Goal: Communication & Community: Ask a question

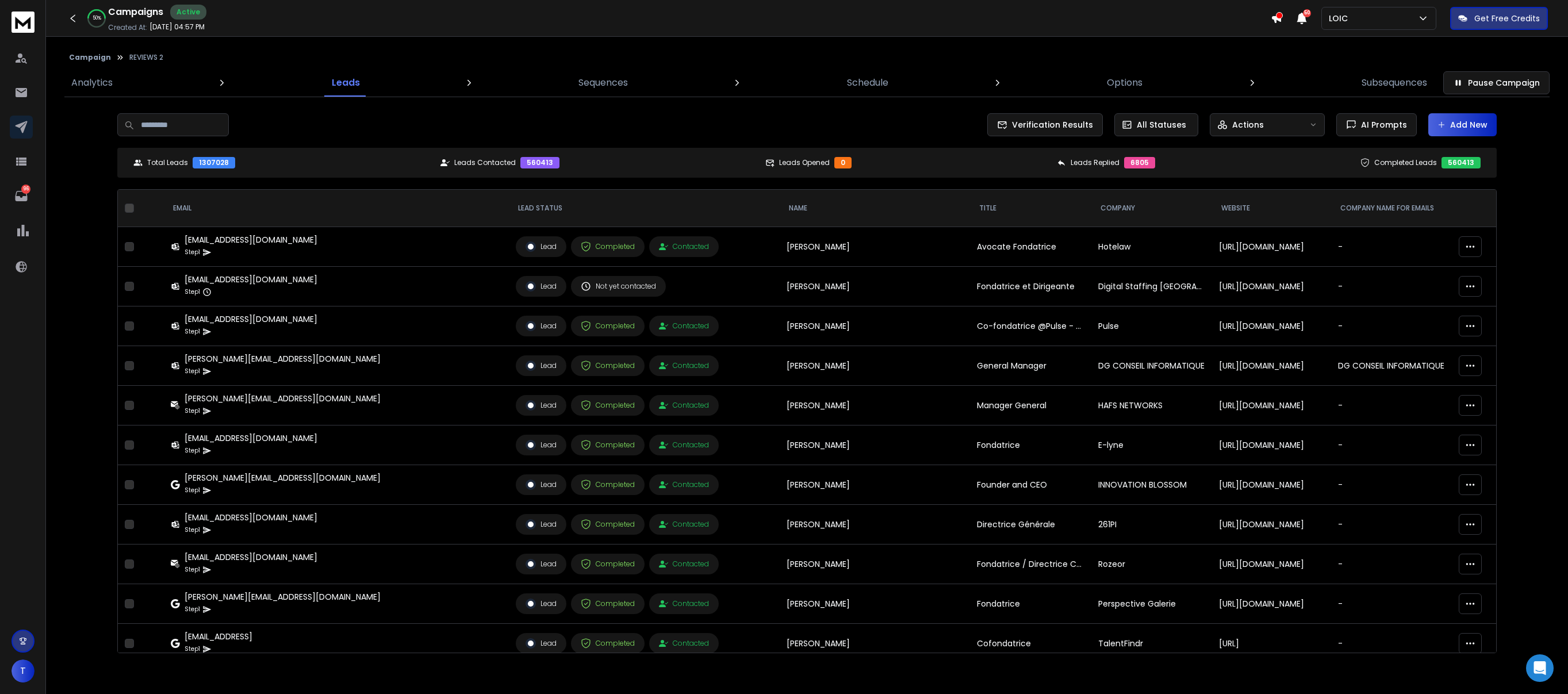
click at [1476, 122] on button "Add New" at bounding box center [1462, 125] width 69 height 23
click at [1466, 119] on button "Add New" at bounding box center [1462, 125] width 69 height 23
click at [100, 85] on p "Analytics" at bounding box center [92, 83] width 42 height 14
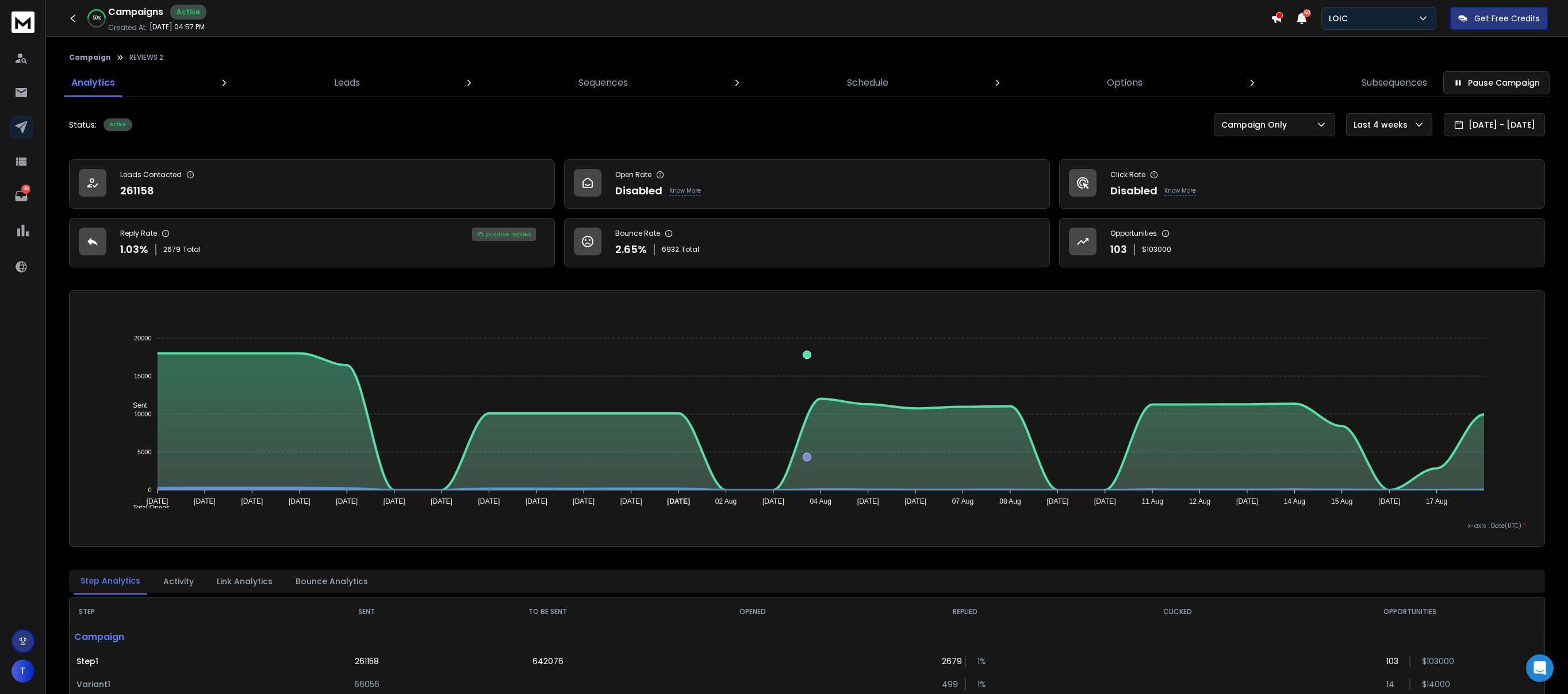
click at [1393, 14] on div "LOIC" at bounding box center [1378, 19] width 100 height 12
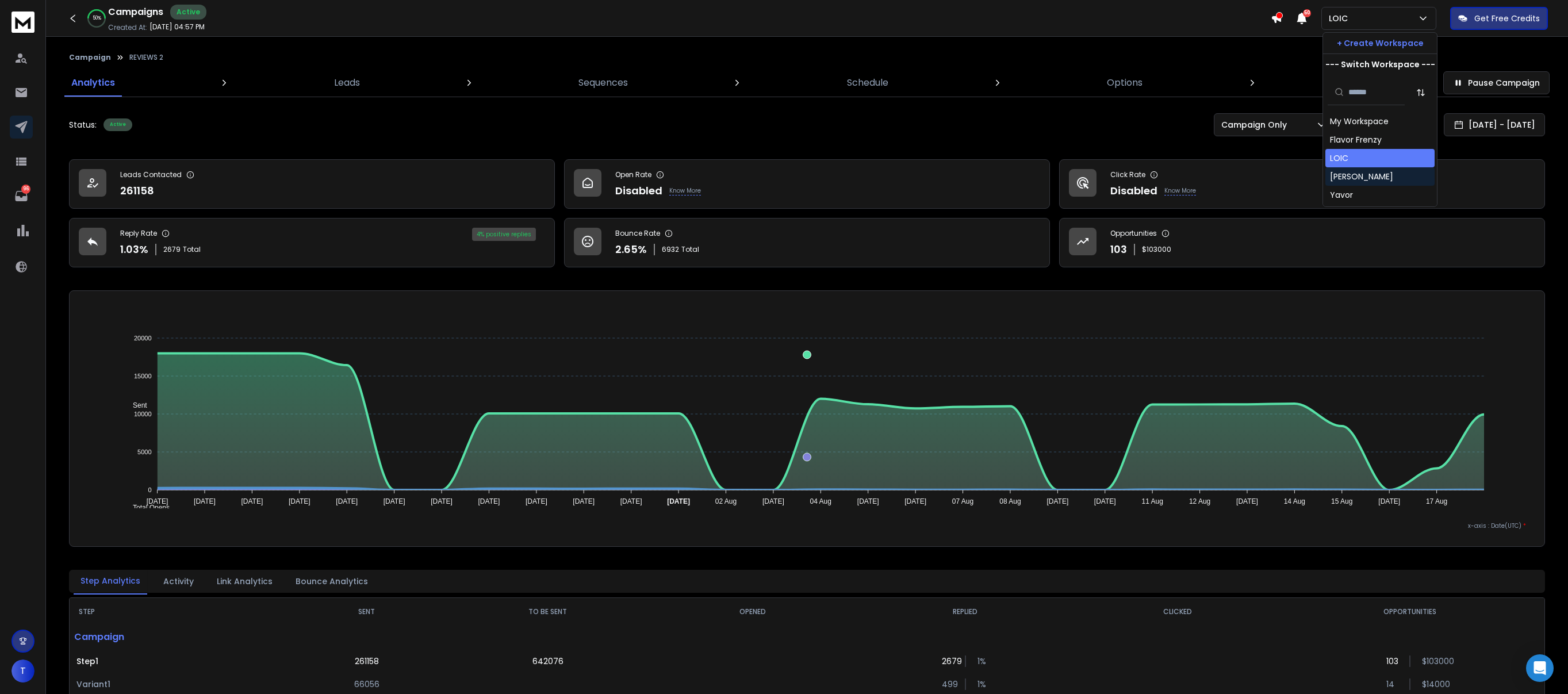
click at [1365, 171] on div "[PERSON_NAME]" at bounding box center [1379, 176] width 109 height 19
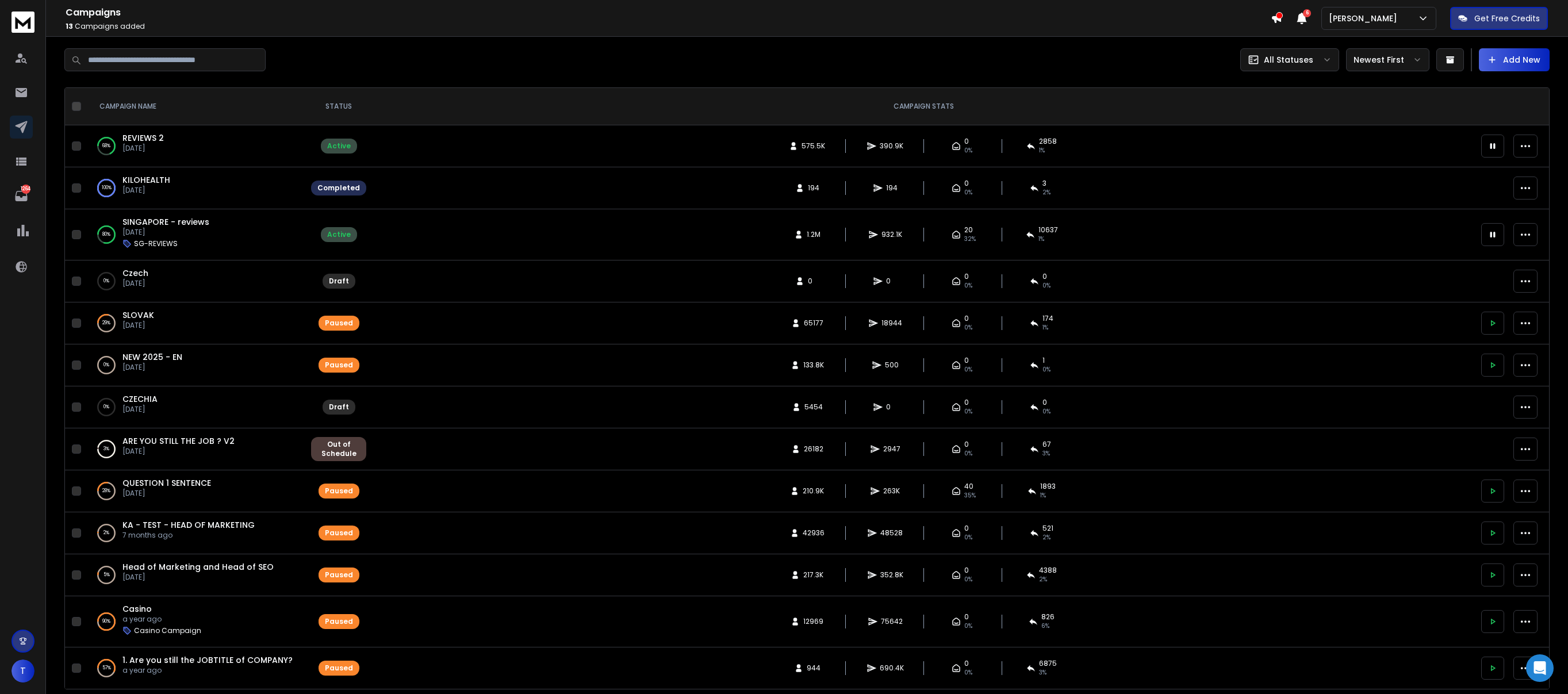
click at [199, 151] on div "68 % REVIEWS 2 [DATE]" at bounding box center [195, 146] width 196 height 28
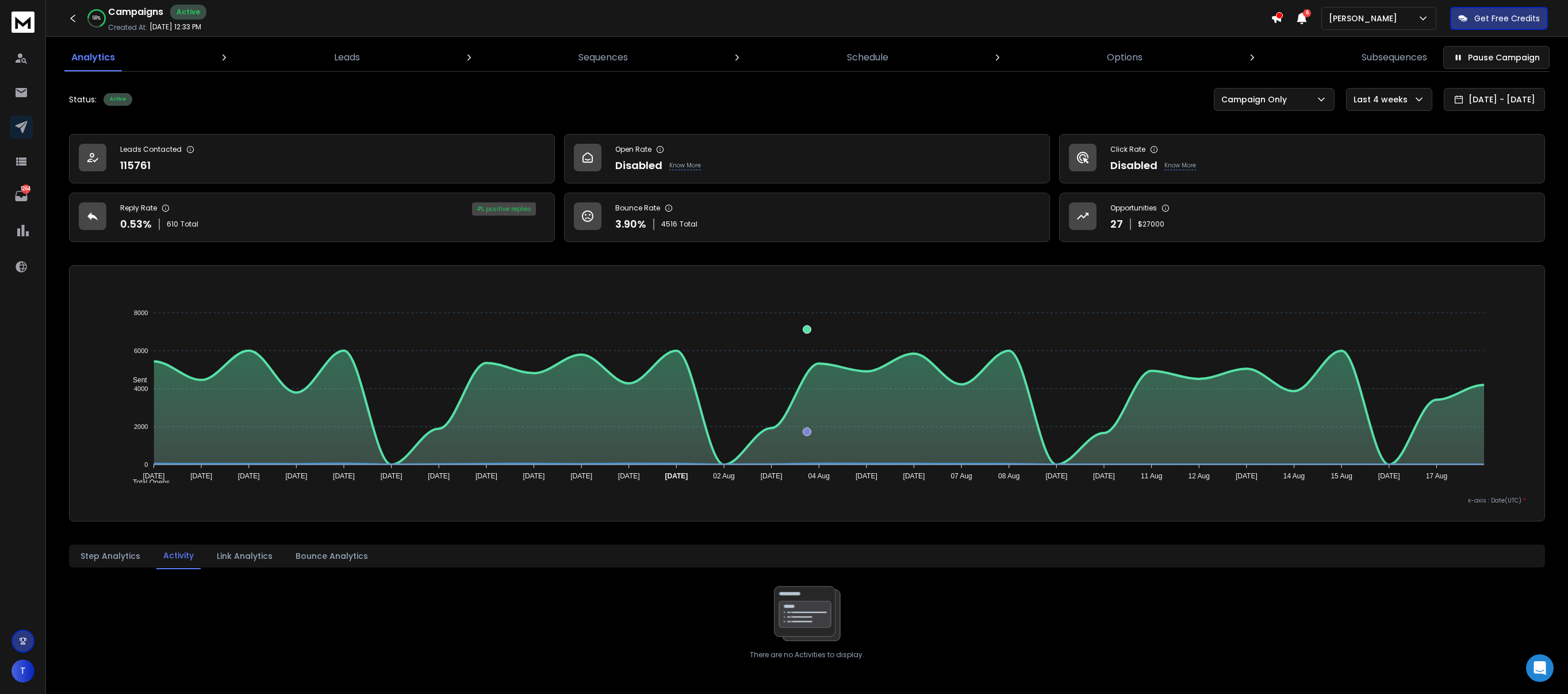
scroll to position [25, 0]
click at [189, 531] on div "Leads Contacted 115761 Open Rate Disabled Know More Click Rate Disabled Know Mo…" at bounding box center [806, 406] width 1476 height 544
click at [27, 192] on p "1264" at bounding box center [25, 189] width 9 height 9
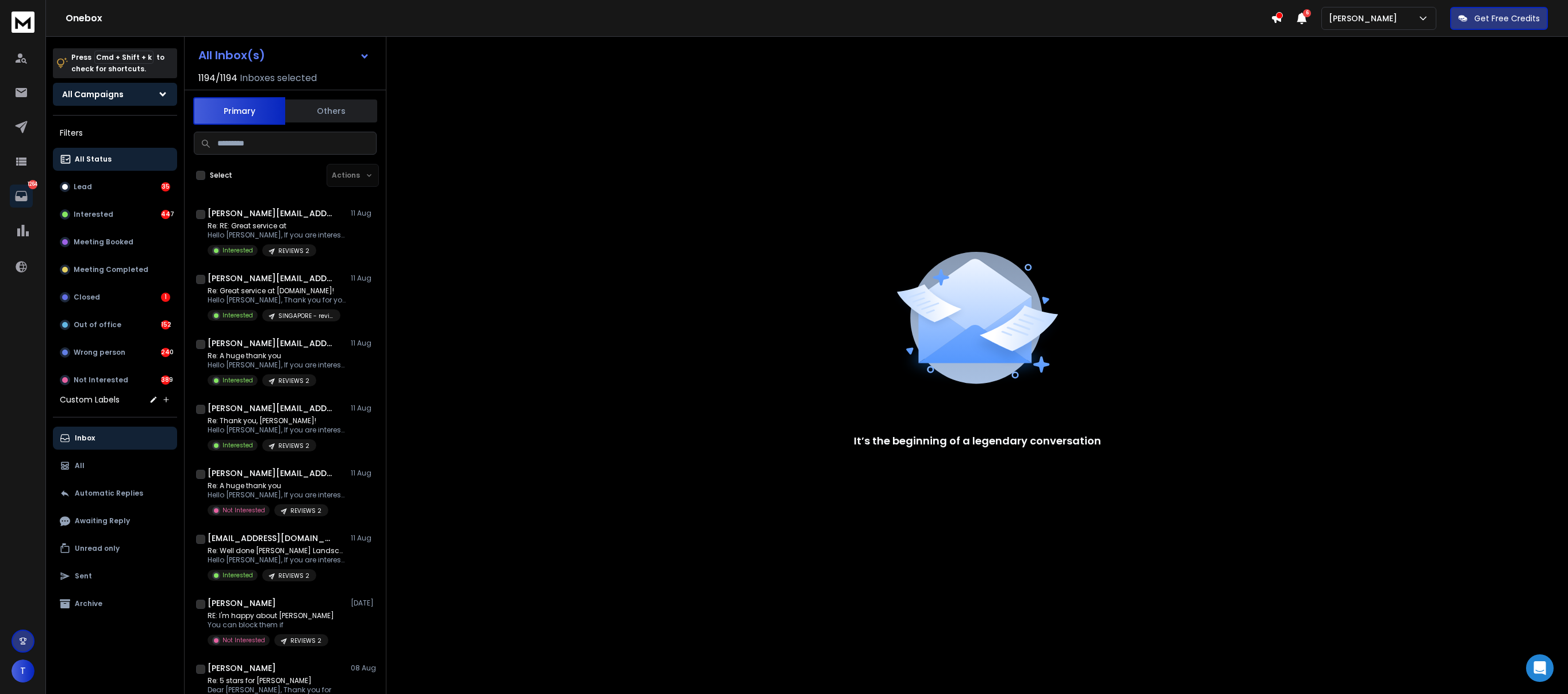
click at [115, 86] on button "All Campaigns" at bounding box center [114, 94] width 125 height 23
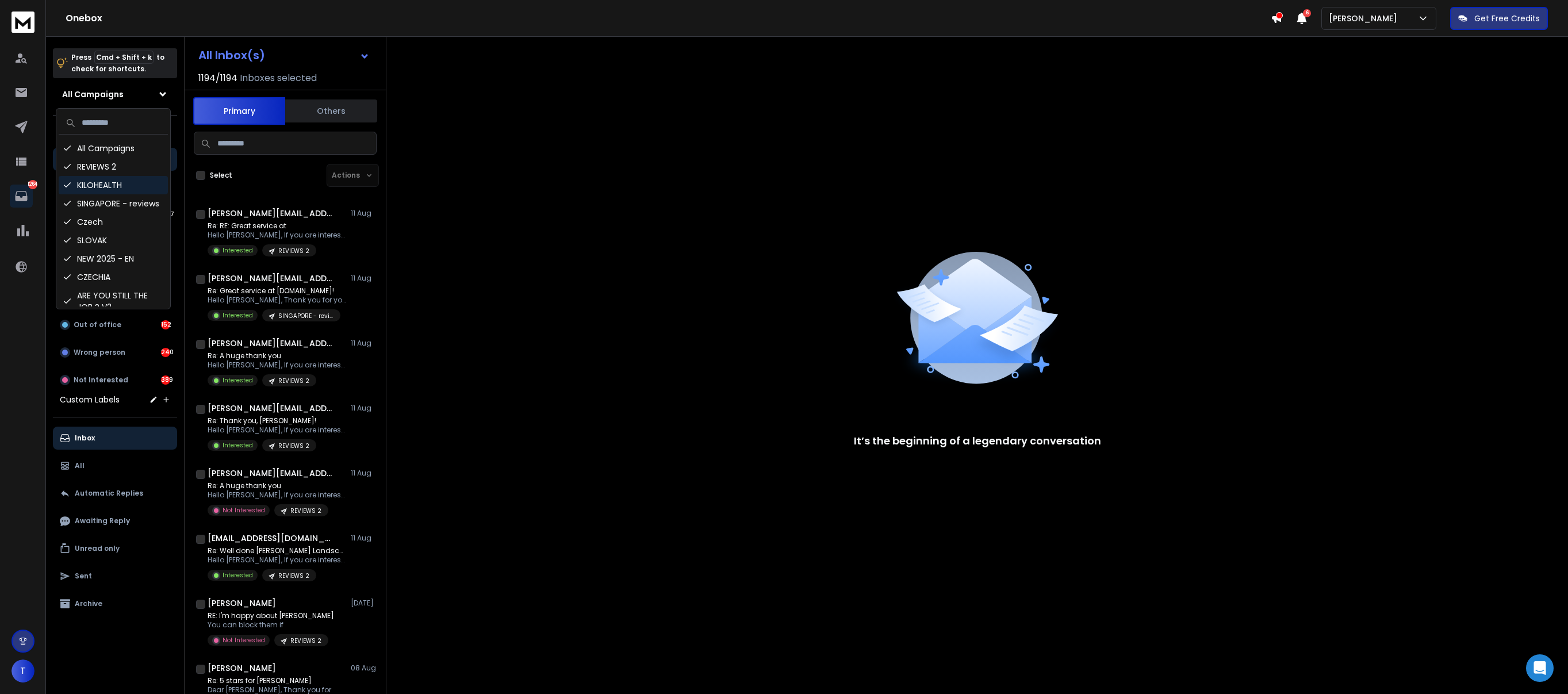
click at [103, 188] on div "KILOHEALTH" at bounding box center [113, 186] width 109 height 19
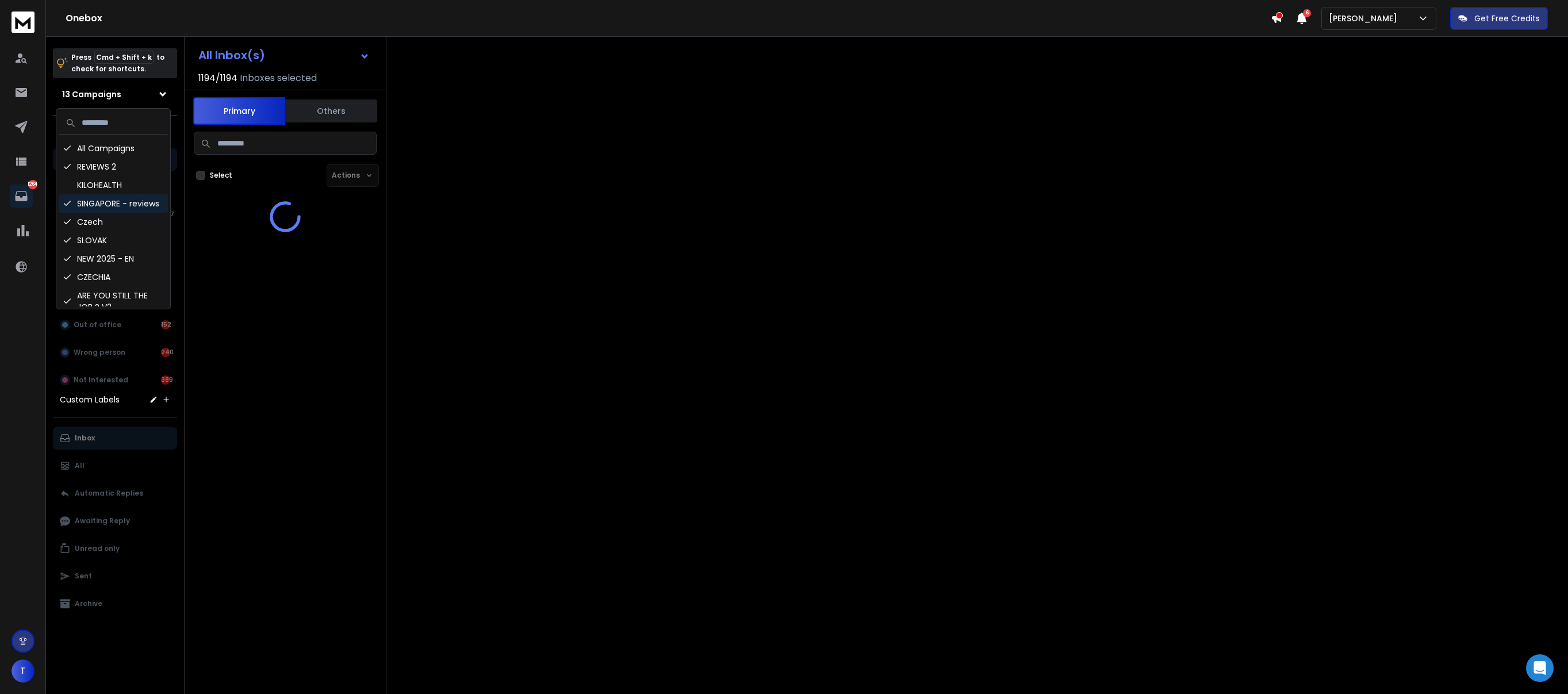
click at [104, 208] on div "SINGAPORE - reviews" at bounding box center [113, 203] width 109 height 19
click at [107, 231] on div "Czech" at bounding box center [113, 222] width 109 height 19
drag, startPoint x: 108, startPoint y: 253, endPoint x: 110, endPoint y: 260, distance: 7.3
click at [108, 249] on div "SLOVAK" at bounding box center [113, 241] width 109 height 19
click at [110, 268] on div "NEW 2025 - EN" at bounding box center [113, 258] width 109 height 19
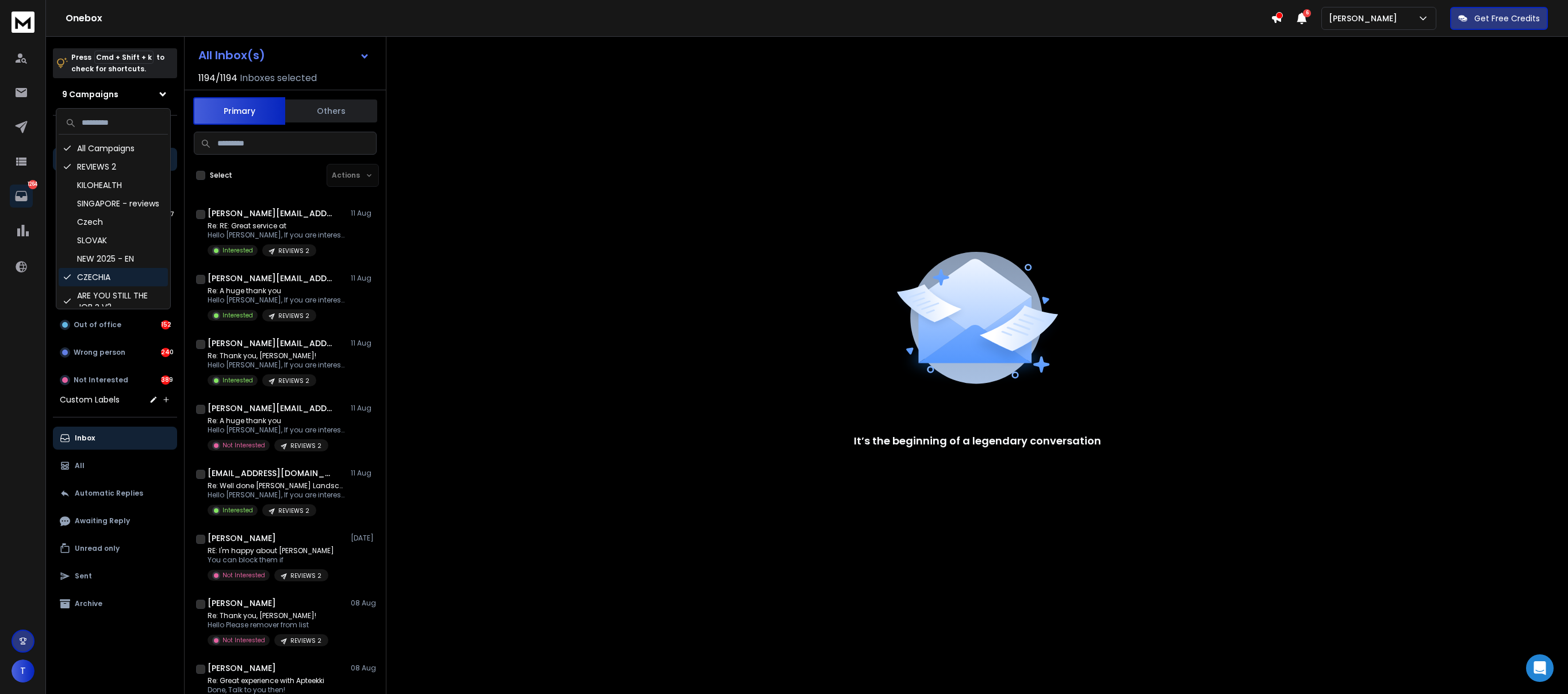
click at [110, 286] on div "CZECHIA" at bounding box center [113, 277] width 109 height 19
click at [108, 204] on div "ARE YOU STILL THE JOB ? V2" at bounding box center [113, 191] width 109 height 30
click at [104, 225] on div "QUESTION 1 SENTENCE" at bounding box center [113, 215] width 109 height 19
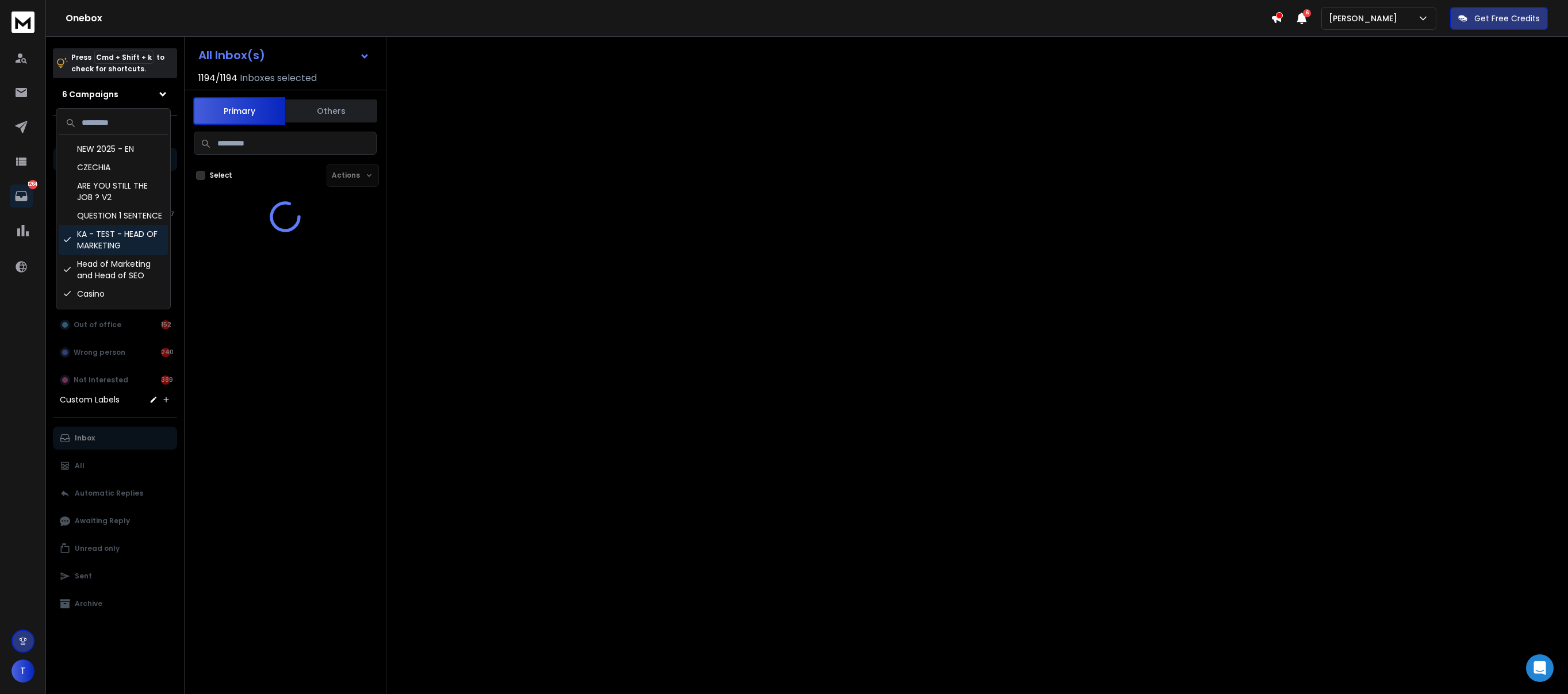
click at [102, 254] on div "KA - TEST - HEAD OF MARKETING" at bounding box center [113, 239] width 109 height 30
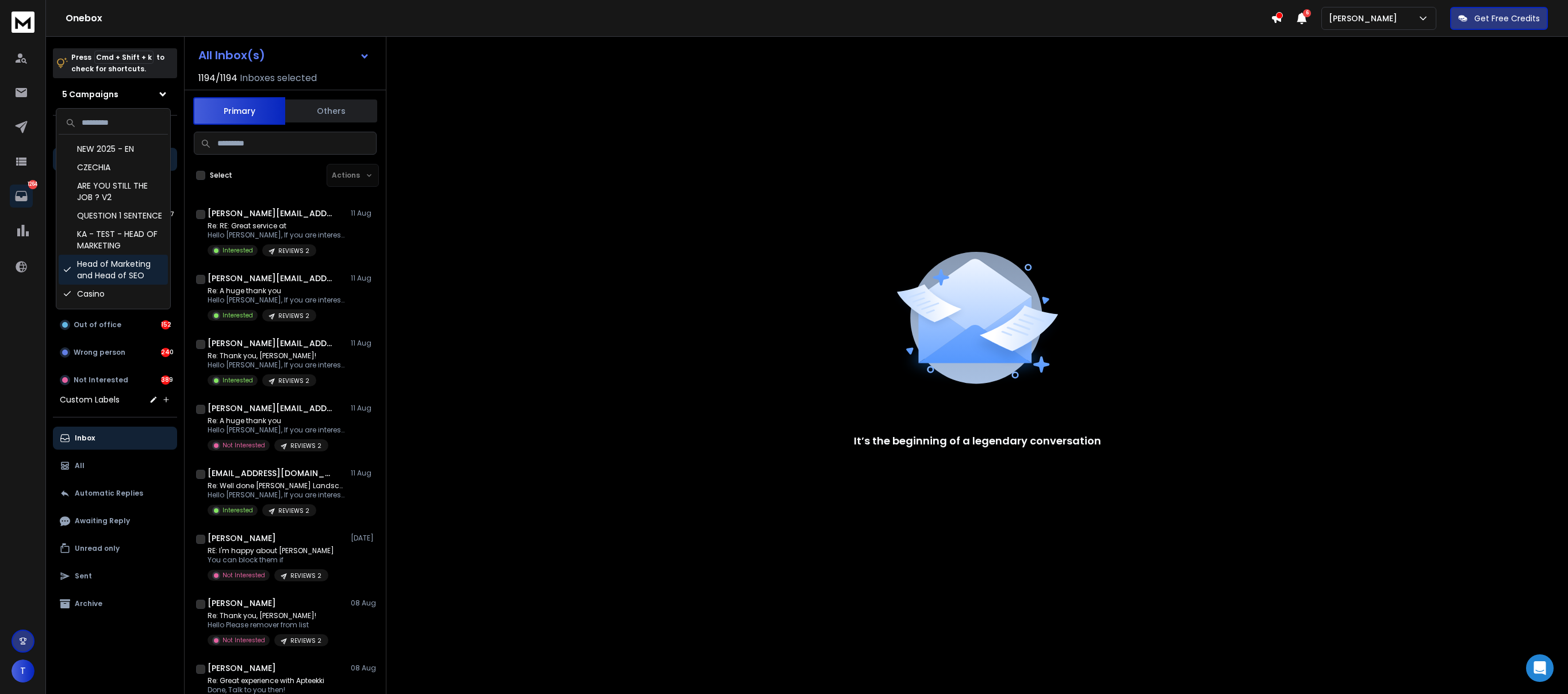
click at [104, 285] on div "Head of Marketing and Head of SEO" at bounding box center [113, 269] width 109 height 30
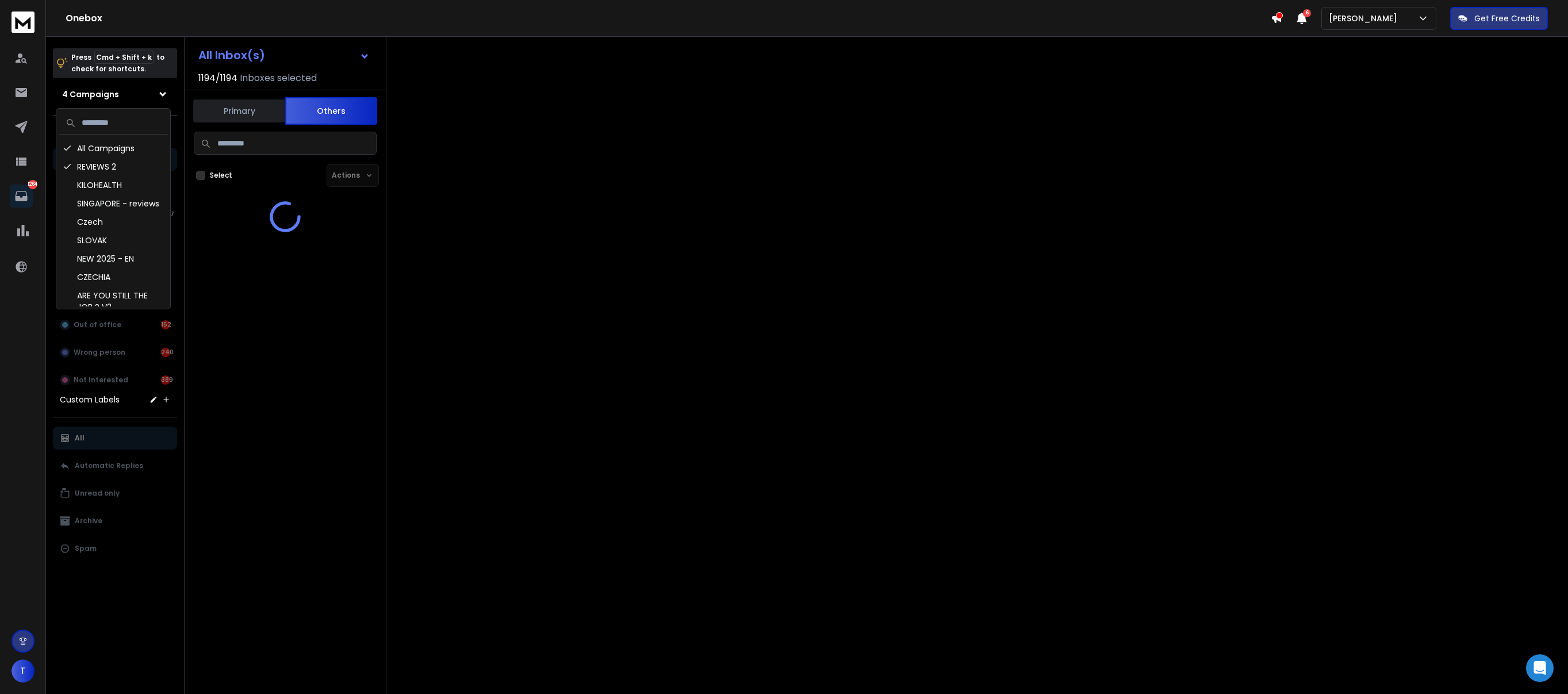
click at [328, 110] on button "Others" at bounding box center [331, 111] width 92 height 28
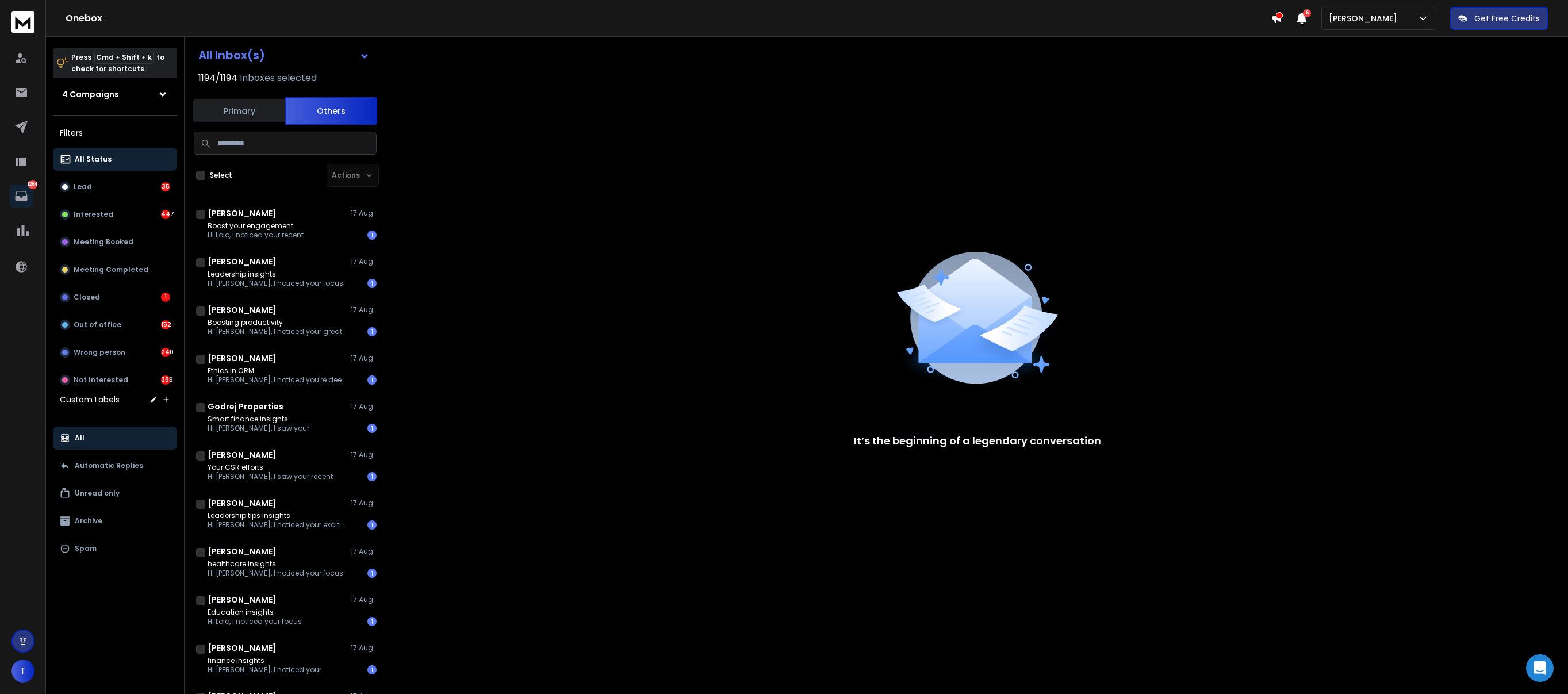
click at [235, 119] on button "Primary" at bounding box center [239, 111] width 92 height 25
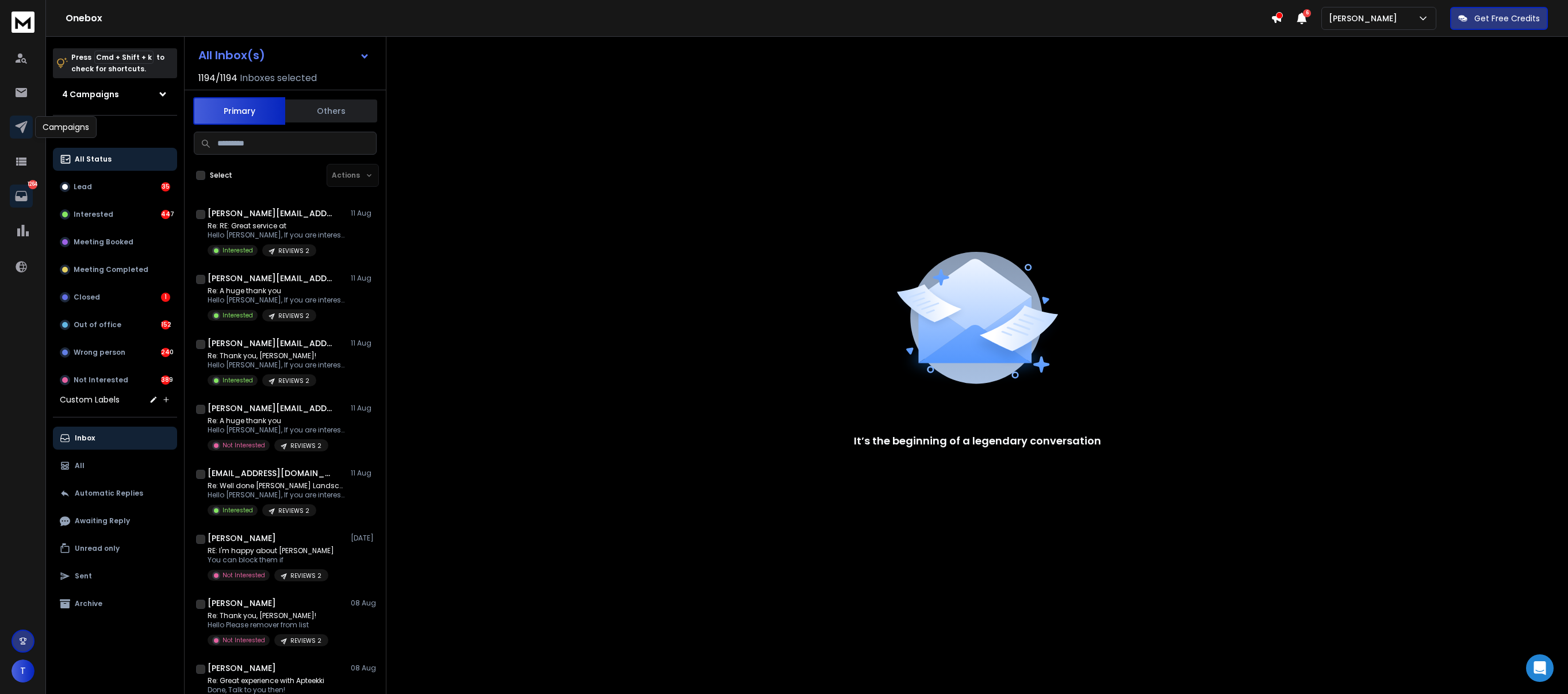
click at [16, 127] on icon at bounding box center [21, 127] width 14 height 14
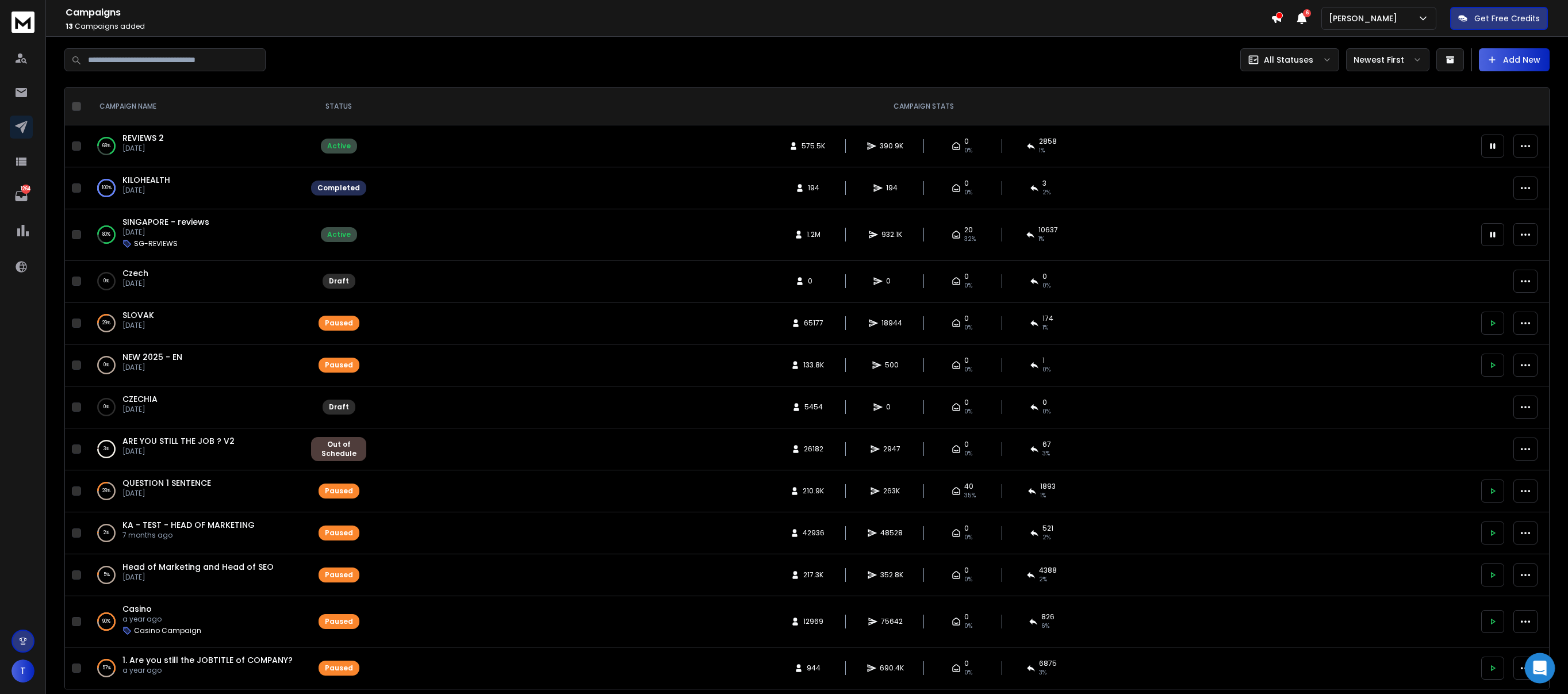
click at [1539, 667] on icon "Open Intercom Messenger" at bounding box center [1539, 668] width 14 height 15
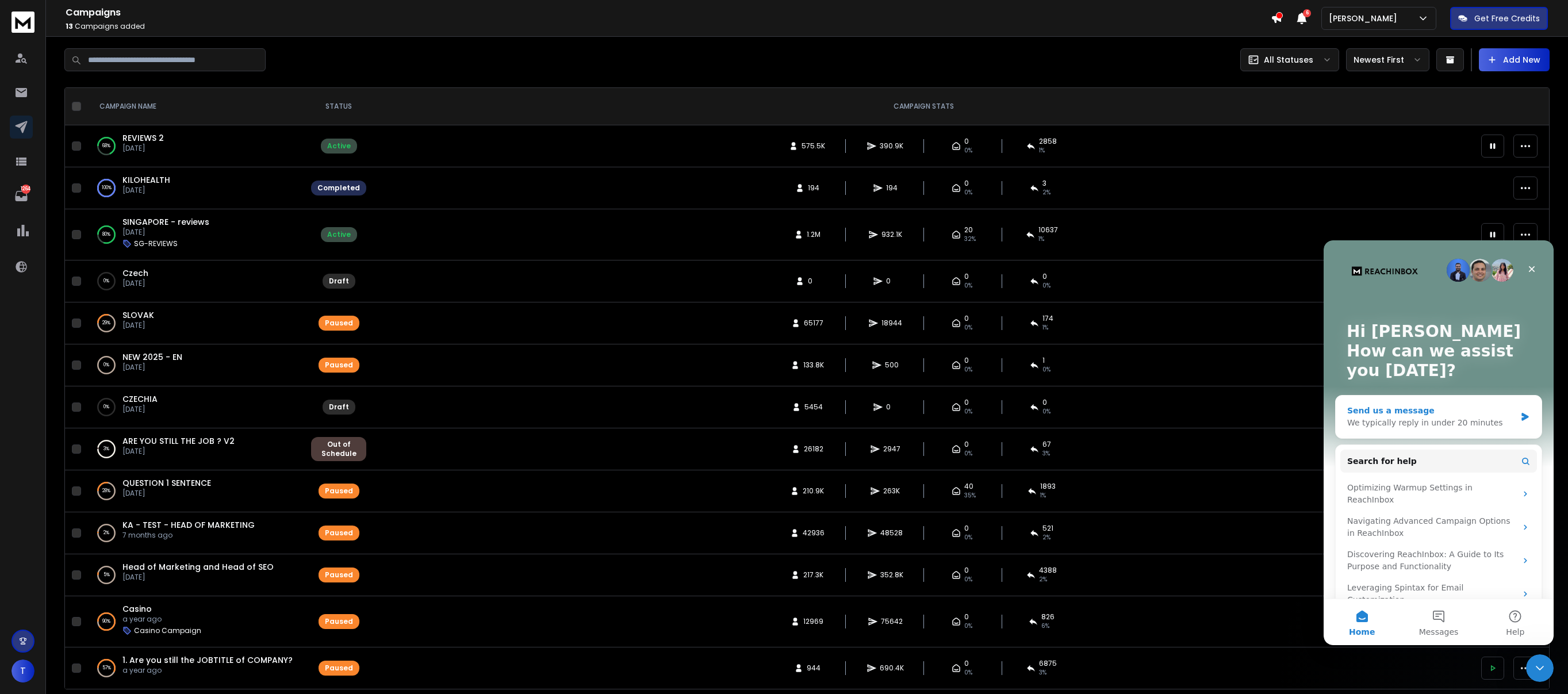
click at [1454, 423] on div "We typically reply in under 20 minutes" at bounding box center [1431, 423] width 169 height 12
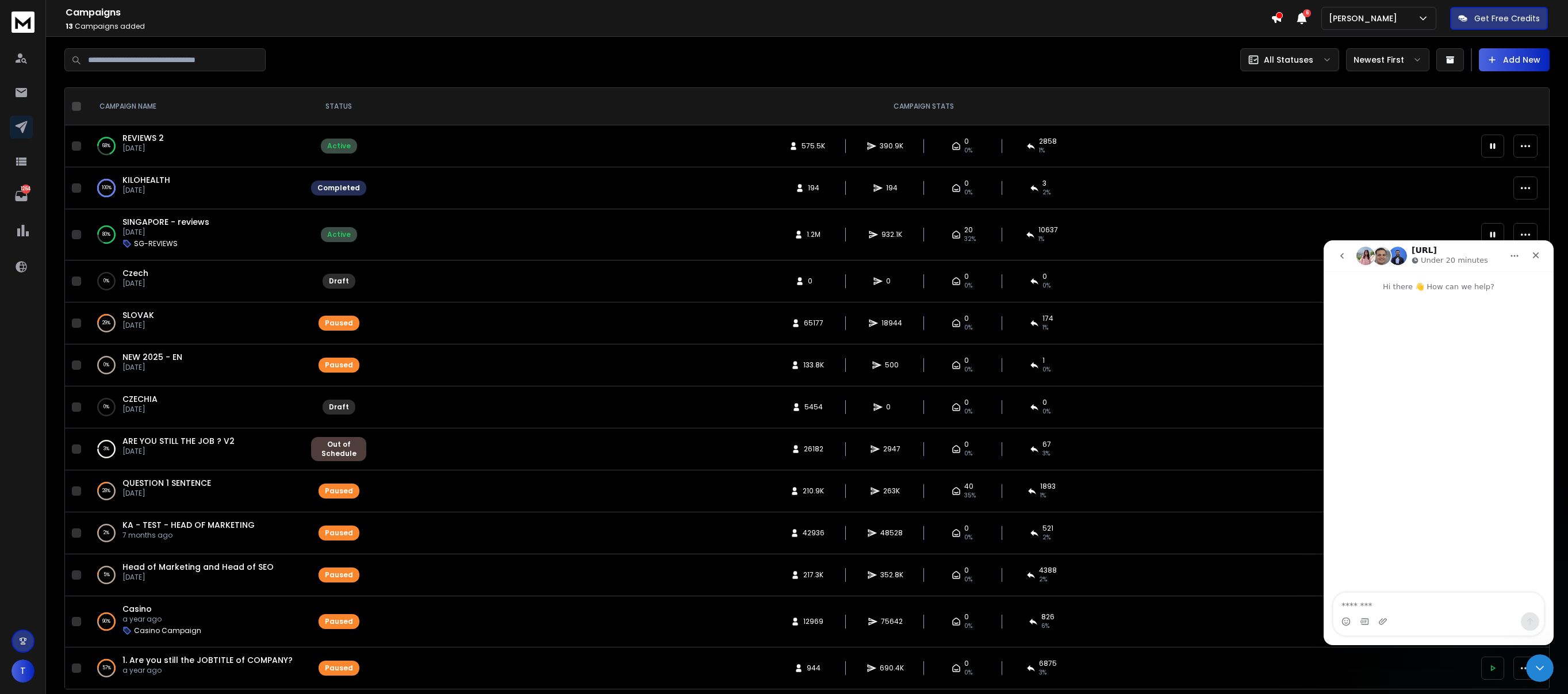
click at [1384, 607] on textarea "Message…" at bounding box center [1438, 602] width 210 height 19
click at [1428, 605] on textarea "**********" at bounding box center [1438, 602] width 210 height 19
click at [1481, 607] on textarea "**********" at bounding box center [1438, 602] width 210 height 19
type textarea "**********"
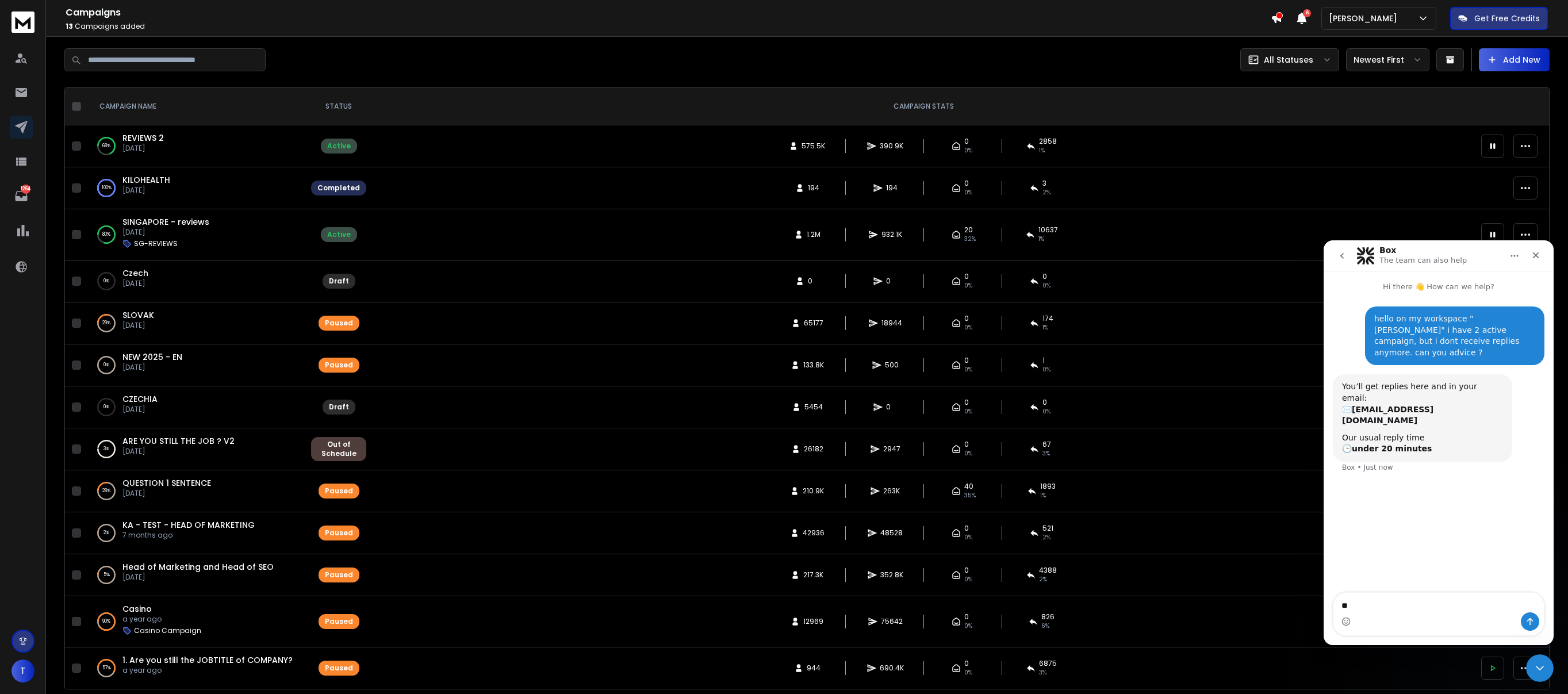
type textarea "*"
click at [1537, 667] on icon "Close Intercom Messenger" at bounding box center [1539, 668] width 14 height 14
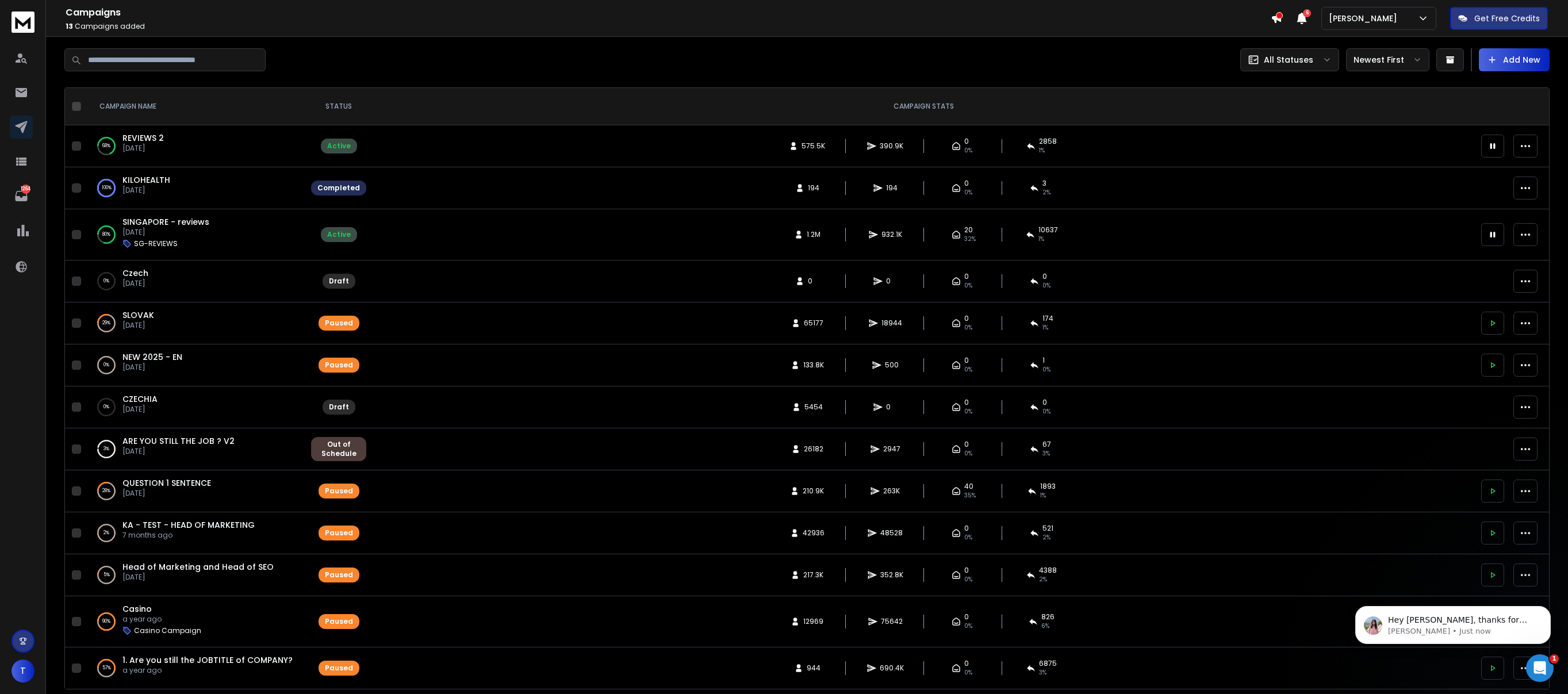
click at [1537, 673] on icon "Open Intercom Messenger" at bounding box center [1540, 668] width 19 height 19
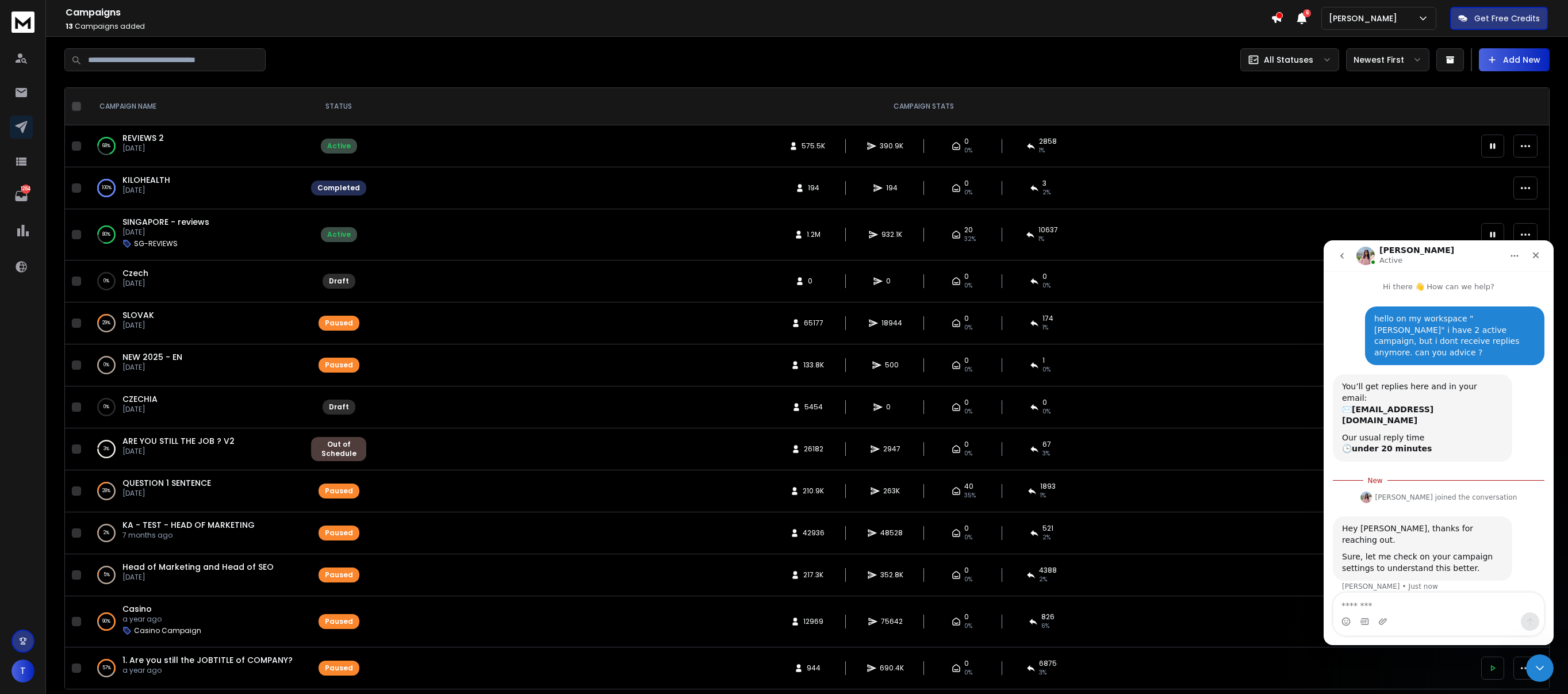
scroll to position [2, 0]
click at [1434, 609] on textarea "Message…" at bounding box center [1438, 602] width 210 height 19
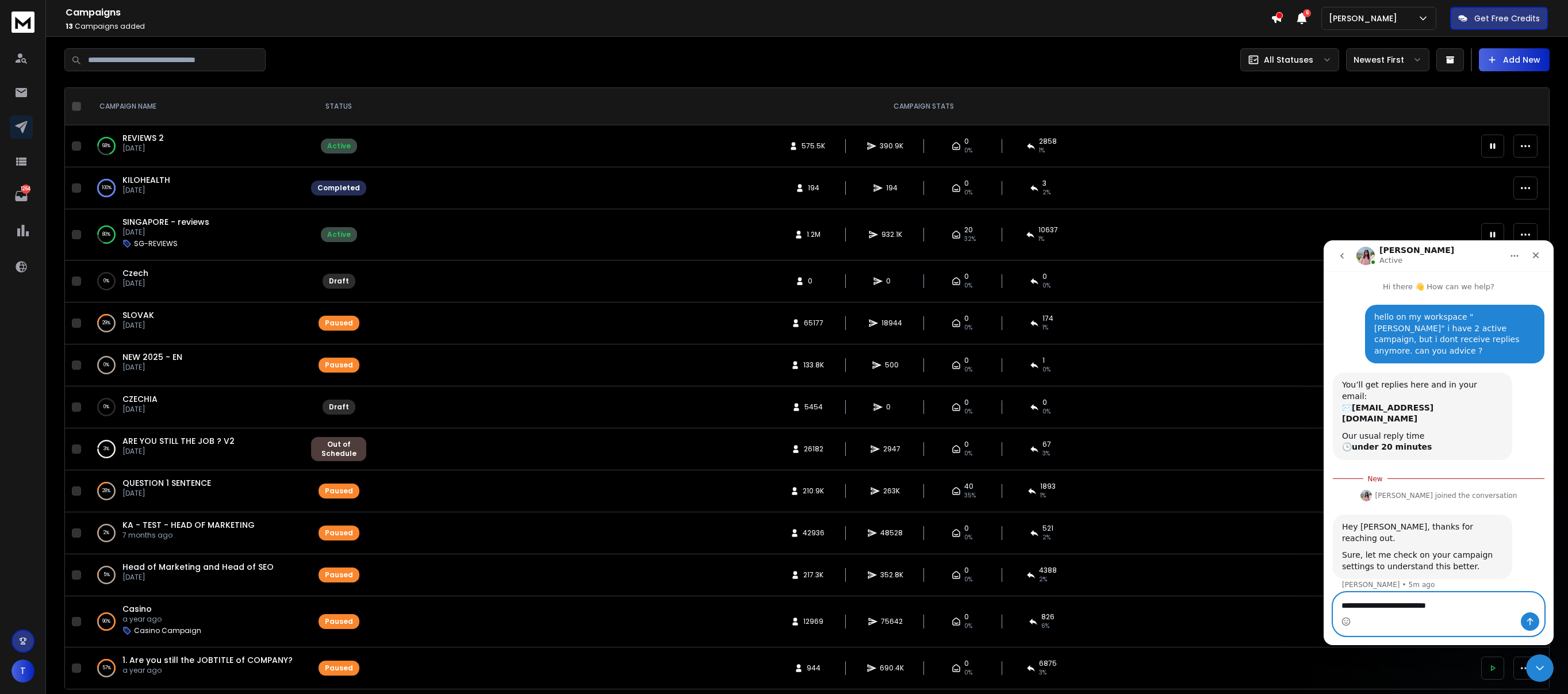
type textarea "**********"
